Goal: Task Accomplishment & Management: Manage account settings

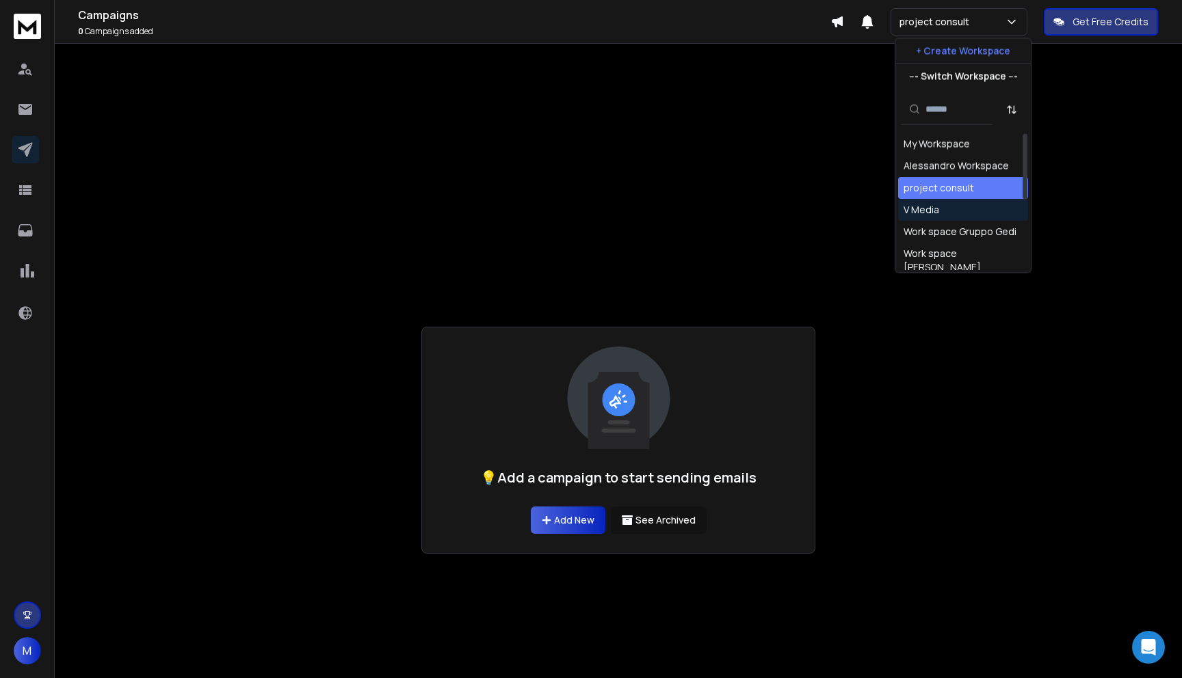
click at [950, 207] on div "V Media" at bounding box center [963, 210] width 130 height 22
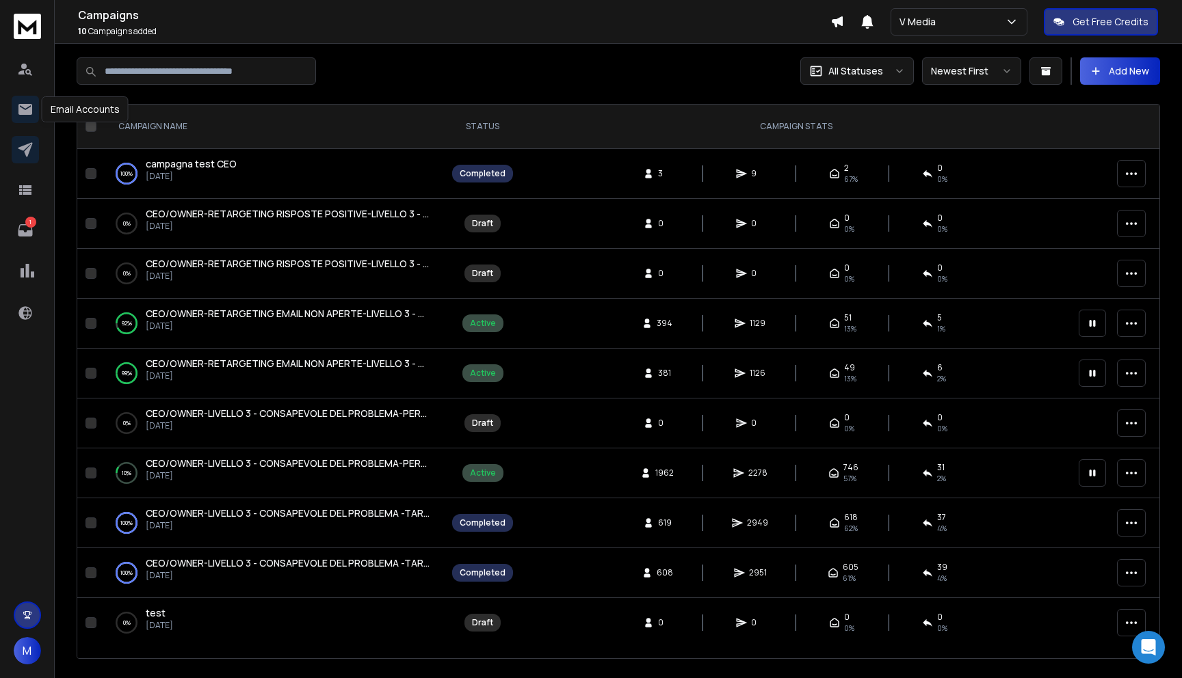
click at [33, 99] on link at bounding box center [25, 109] width 27 height 27
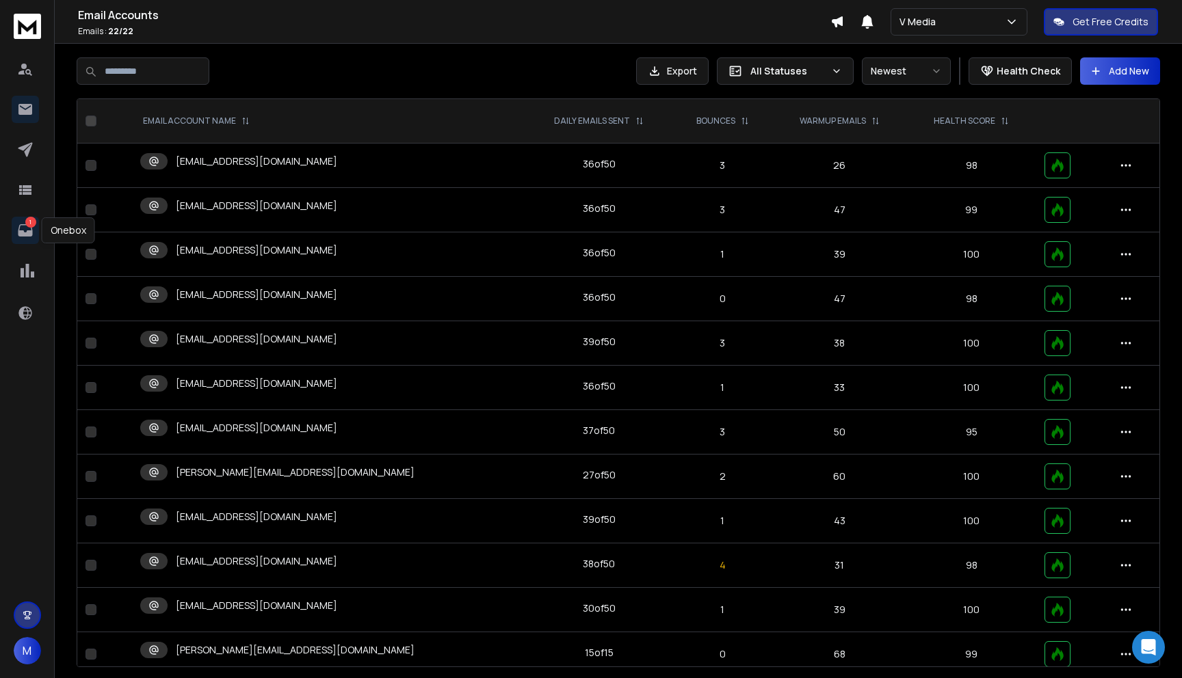
click at [27, 237] on icon at bounding box center [25, 230] width 16 height 16
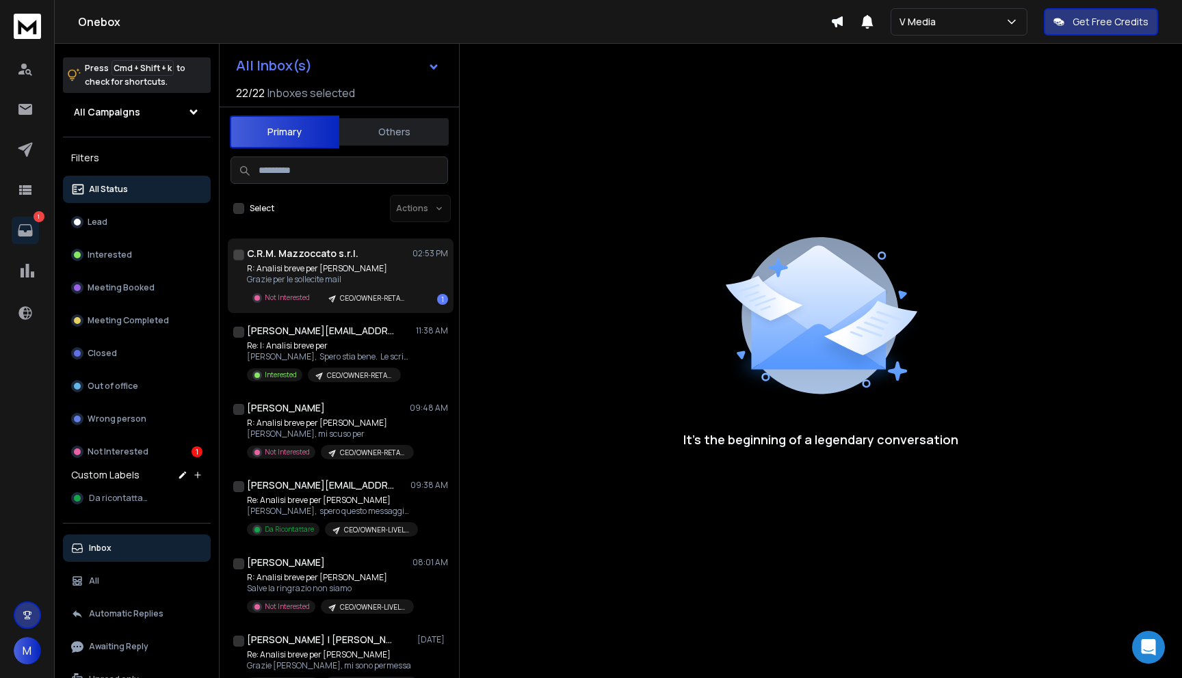
click at [396, 269] on p "R: Analisi breve per [PERSON_NAME]" at bounding box center [329, 268] width 164 height 11
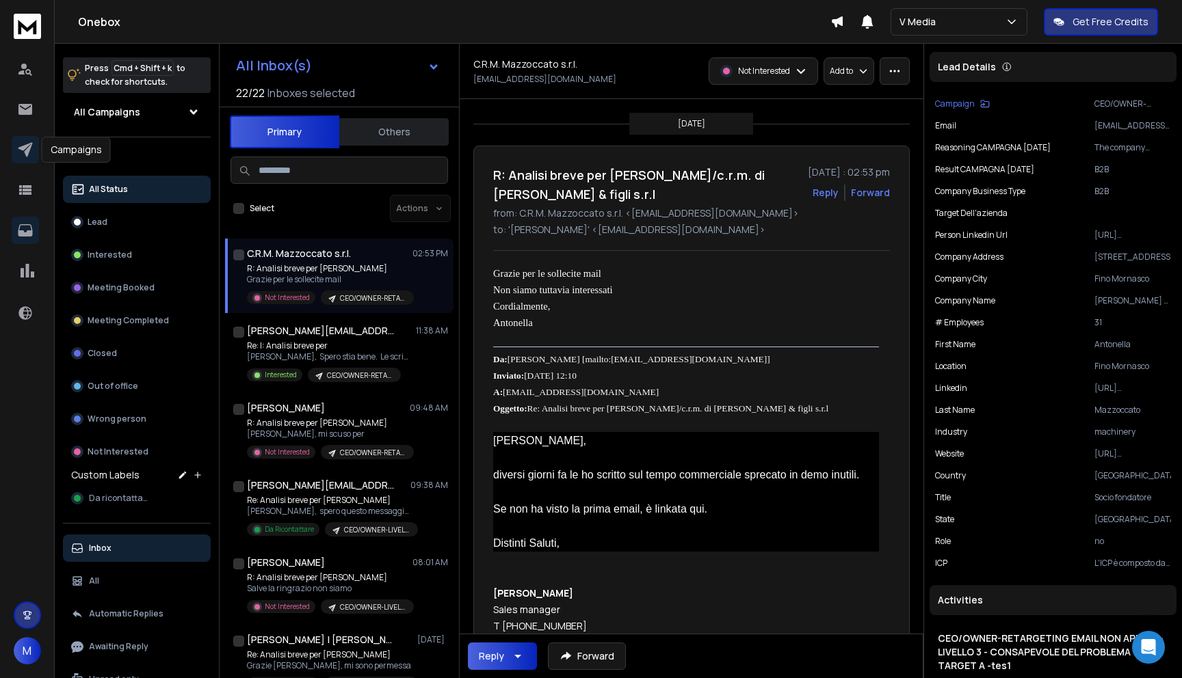
click at [27, 155] on icon at bounding box center [25, 149] width 14 height 14
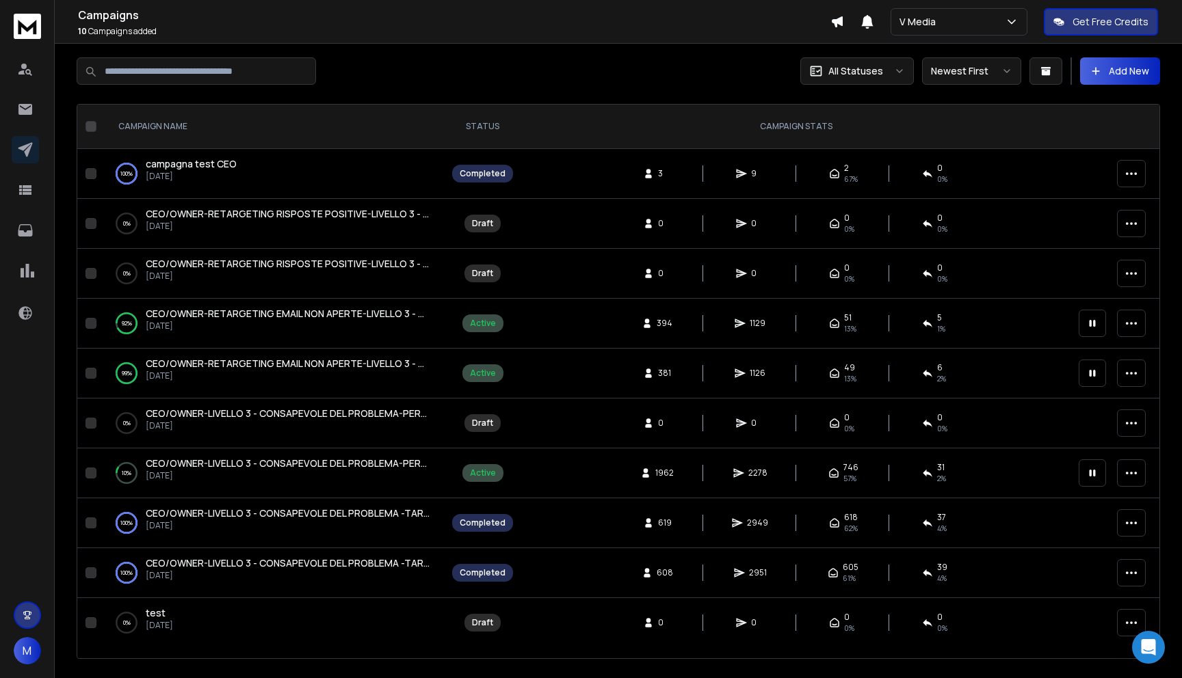
click at [566, 472] on div "1962 2278 746 57 % 31 2 %" at bounding box center [795, 473] width 533 height 22
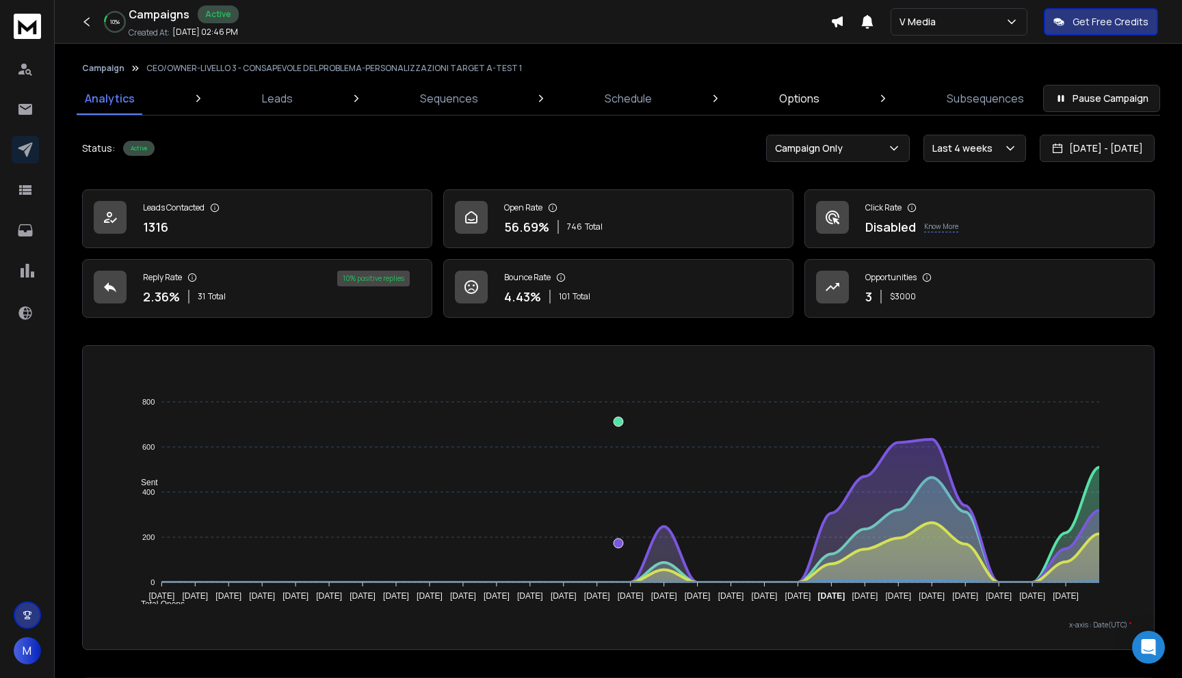
click at [814, 92] on p "Options" at bounding box center [799, 98] width 40 height 16
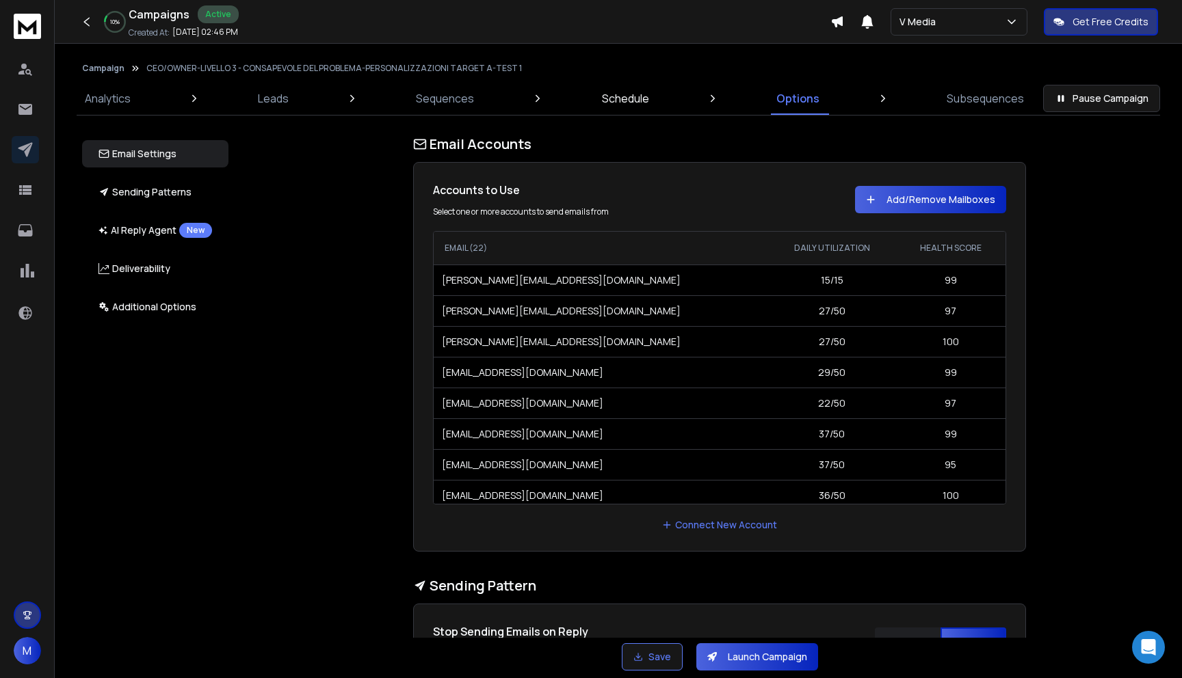
click at [611, 98] on p "Schedule" at bounding box center [625, 98] width 47 height 16
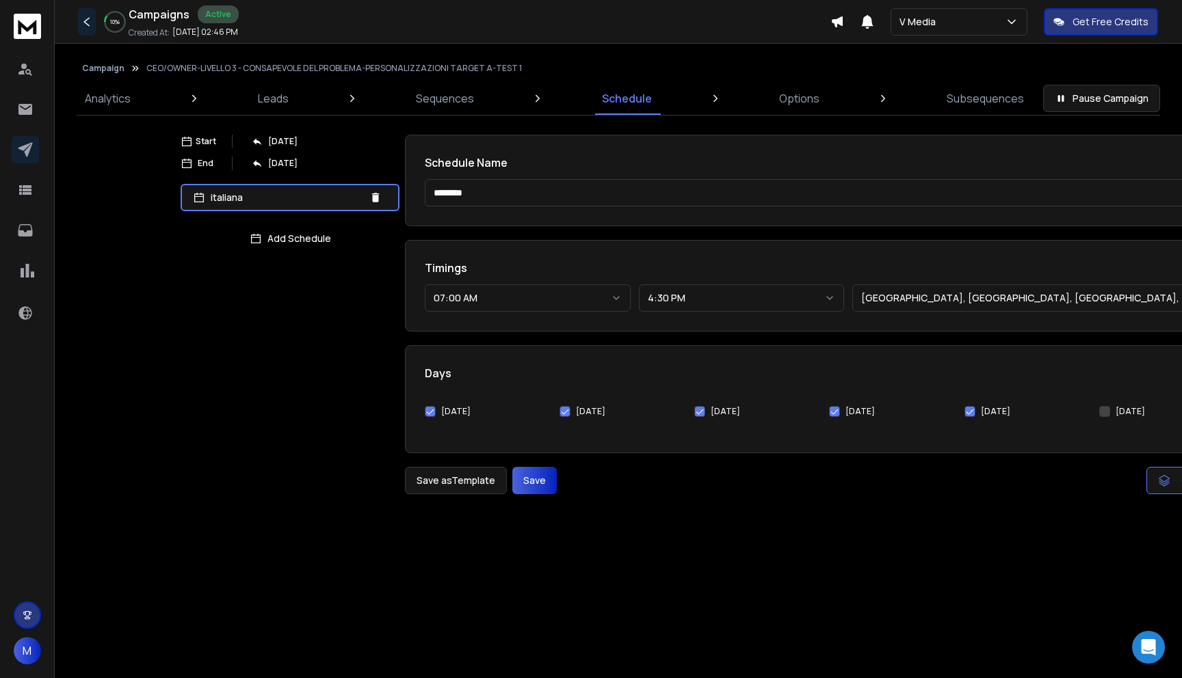
click at [88, 17] on icon at bounding box center [85, 21] width 5 height 9
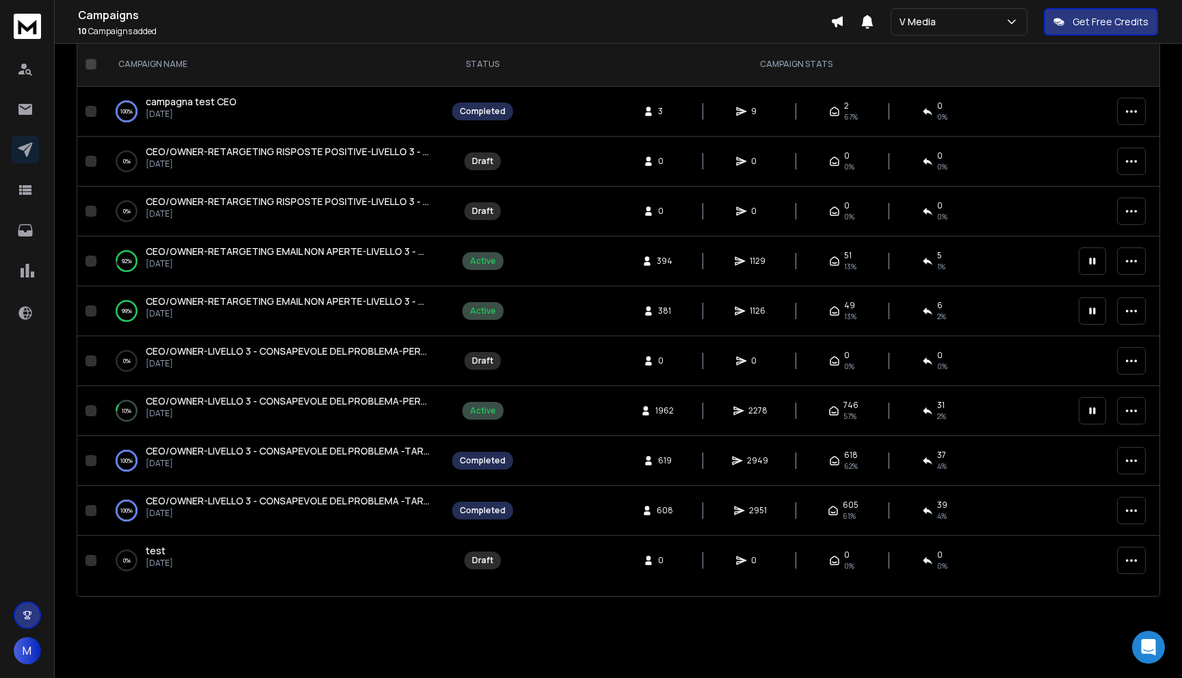
scroll to position [63, 0]
click at [26, 222] on icon at bounding box center [25, 230] width 16 height 16
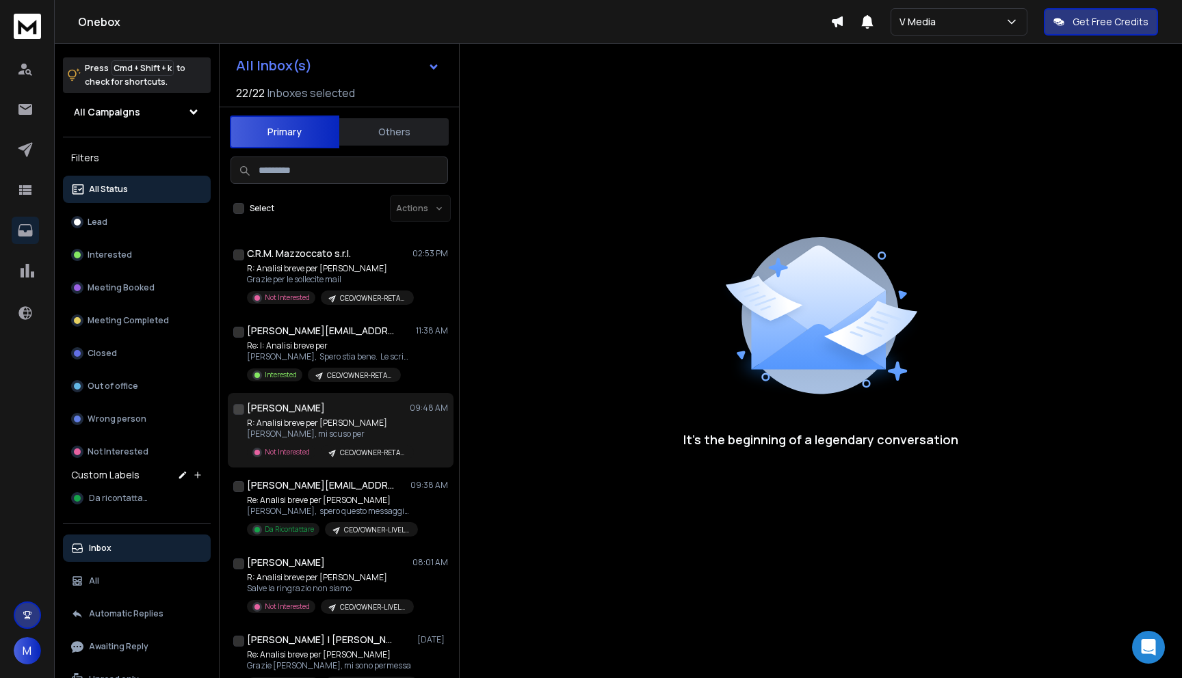
click at [368, 410] on div "Claudio - Maklaus 09:48 AM" at bounding box center [347, 408] width 201 height 14
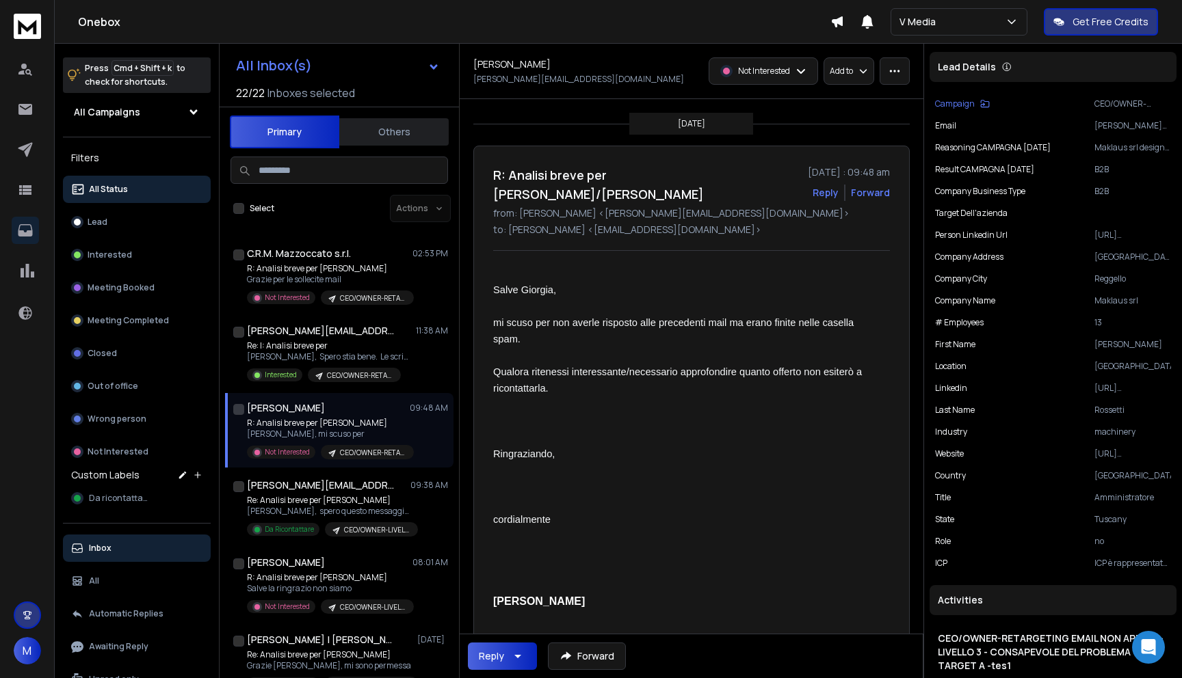
click at [403, 146] on button "Others" at bounding box center [393, 132] width 109 height 30
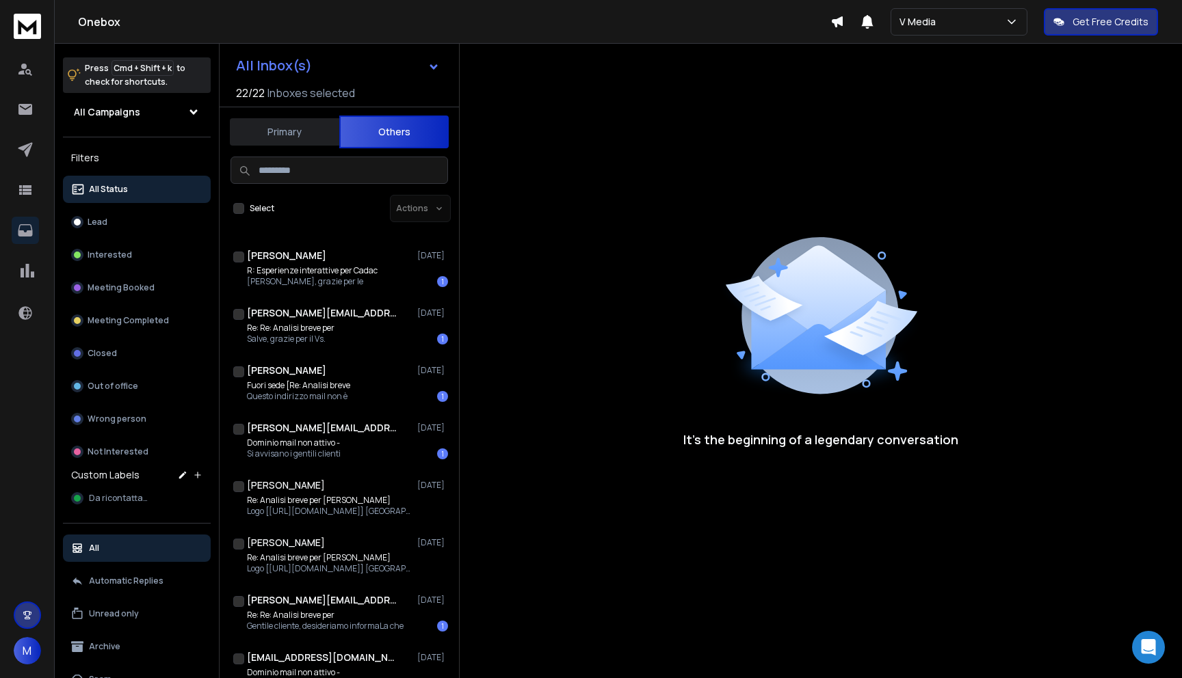
scroll to position [398, 0]
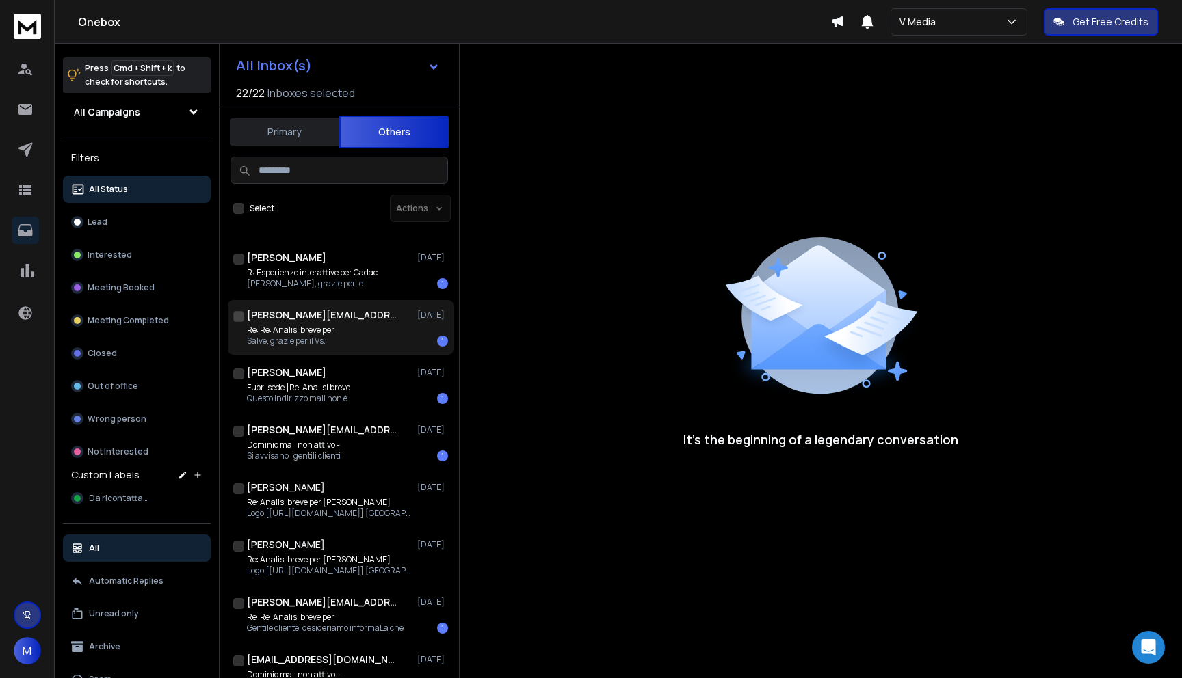
click at [371, 324] on div "daniele.mengozzi@sicsrl.com 05 Sep Re: Re: Analisi breve per Salve, grazie per …" at bounding box center [347, 327] width 201 height 38
